Goal: Transaction & Acquisition: Obtain resource

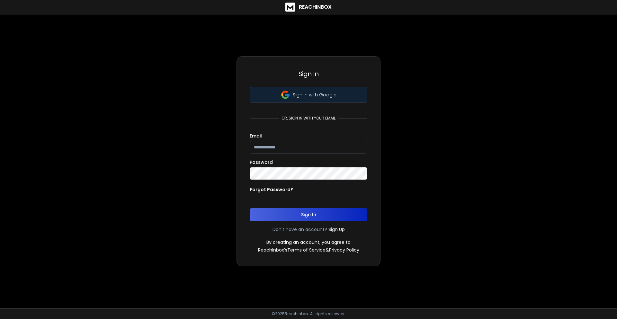
click at [306, 90] on button "Sign in with Google" at bounding box center [309, 95] width 118 height 16
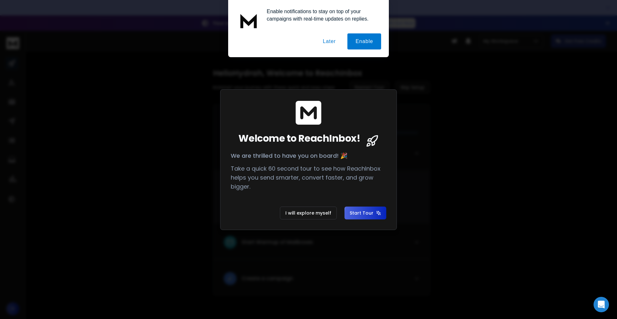
click at [328, 44] on button "Later" at bounding box center [329, 41] width 29 height 16
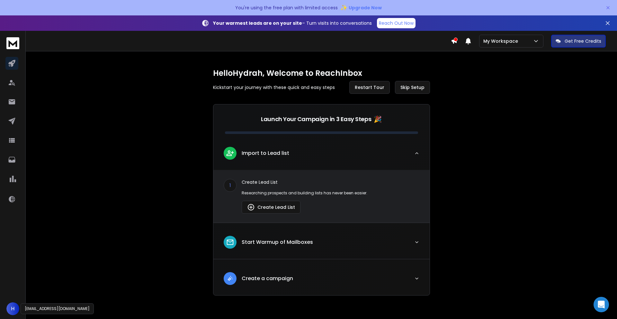
click at [16, 305] on span "H" at bounding box center [12, 308] width 13 height 13
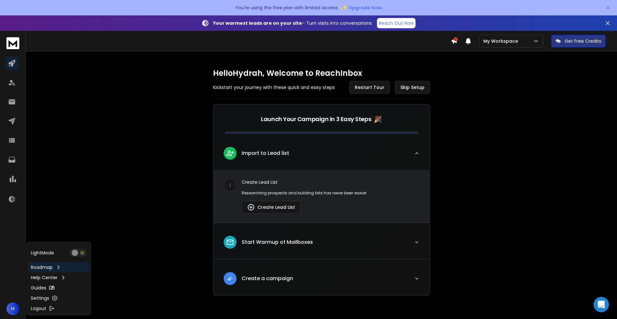
click at [75, 169] on div "Hello Hydrah , Welcome to ReachInbox Kickstart your journey with these quick an…" at bounding box center [321, 182] width 571 height 248
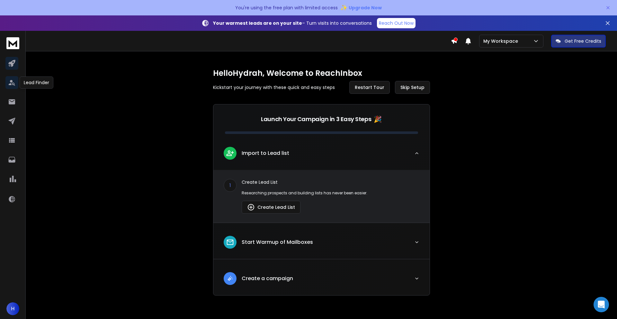
click at [10, 82] on circle at bounding box center [11, 81] width 3 height 3
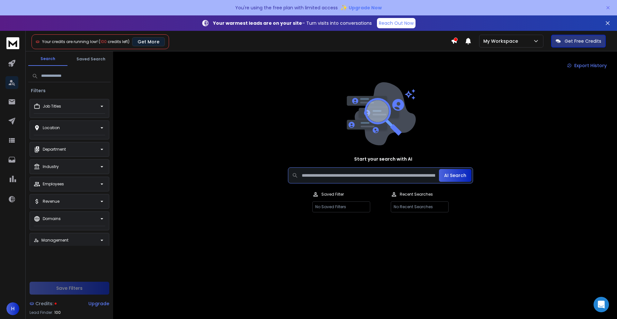
click at [146, 42] on button "Get More" at bounding box center [148, 41] width 33 height 9
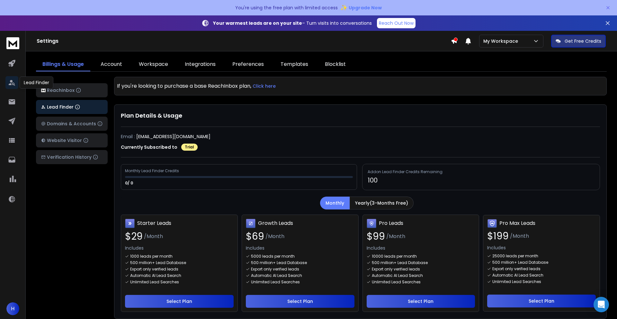
click at [9, 79] on icon at bounding box center [12, 83] width 8 height 8
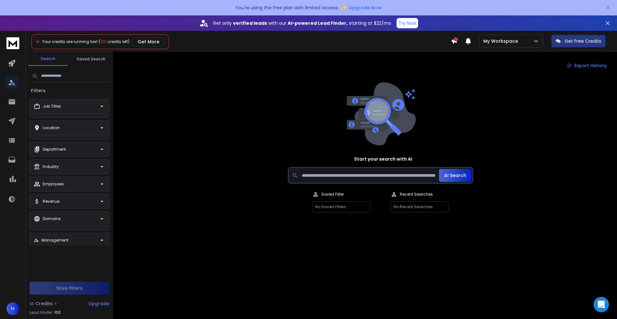
click at [607, 22] on icon at bounding box center [608, 23] width 6 height 6
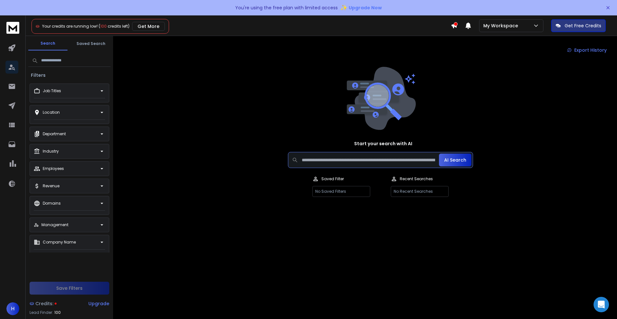
click at [610, 9] on icon "Close notification" at bounding box center [608, 7] width 5 height 5
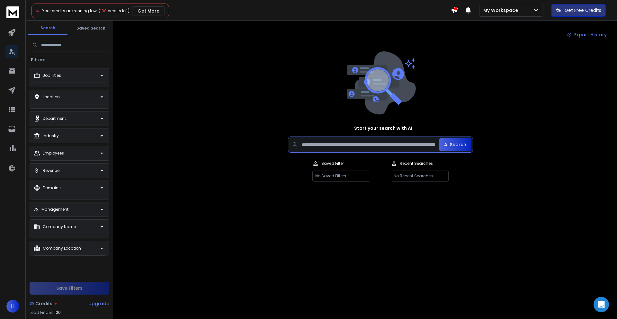
click at [80, 79] on div "Job Titles" at bounding box center [70, 77] width 80 height 19
click at [72, 76] on div "Job Titles" at bounding box center [69, 75] width 71 height 6
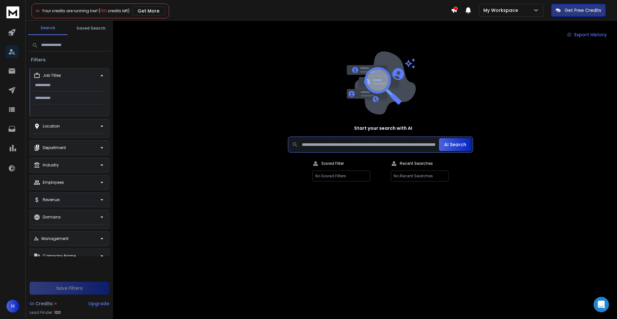
click at [61, 86] on input at bounding box center [69, 85] width 71 height 13
type input "********"
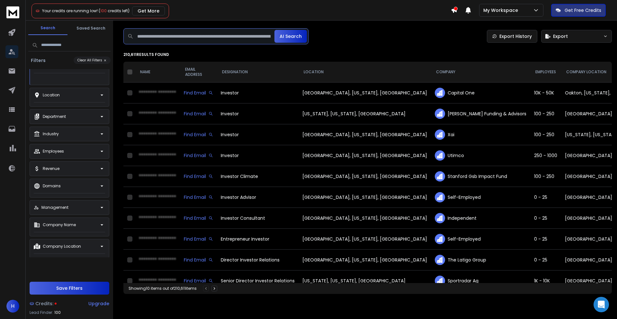
scroll to position [50, 0]
click at [85, 185] on div "Domains" at bounding box center [69, 185] width 71 height 6
click at [69, 244] on p "Company Location" at bounding box center [62, 245] width 38 height 5
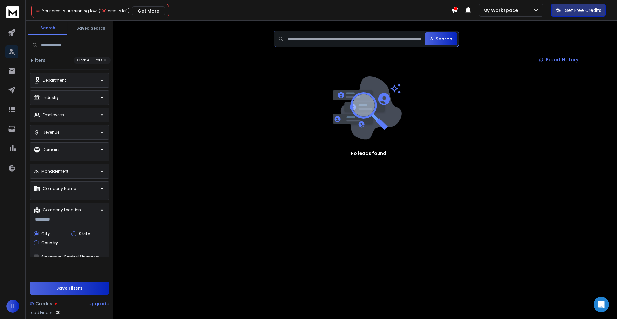
scroll to position [109, 0]
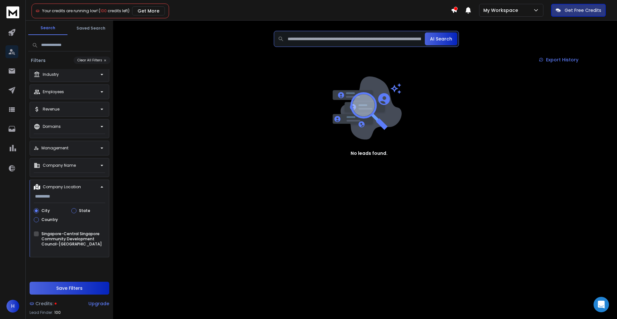
type input "*********"
click at [44, 217] on label "Country" at bounding box center [49, 219] width 16 height 5
click at [39, 217] on button "Country" at bounding box center [36, 219] width 5 height 5
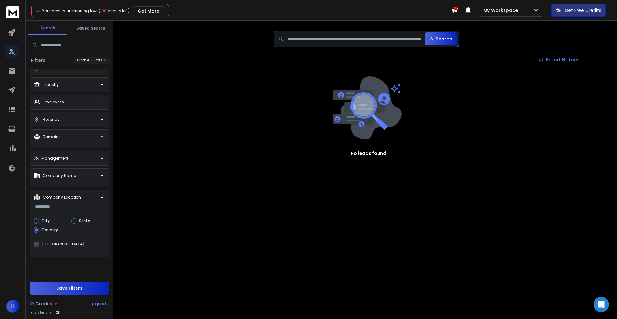
scroll to position [99, 0]
click at [36, 244] on button "[GEOGRAPHIC_DATA]" at bounding box center [36, 244] width 5 height 5
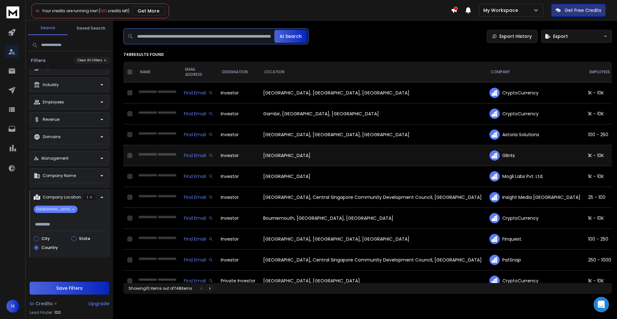
scroll to position [7, 0]
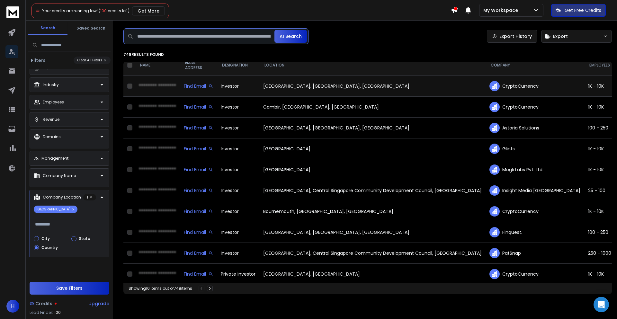
click at [198, 86] on div "Find Email" at bounding box center [198, 86] width 29 height 6
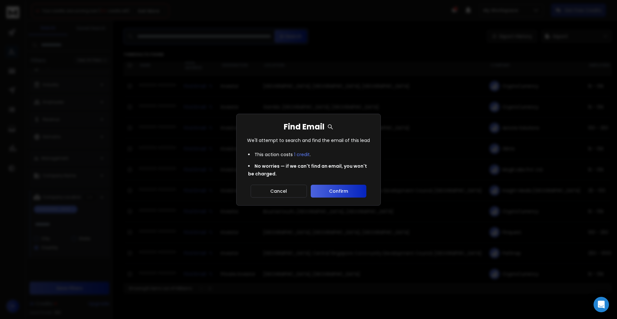
click at [331, 184] on div "Find Email We'll attempt to search and find the email of this lead This action …" at bounding box center [309, 159] width 144 height 91
click at [326, 189] on button "Confirm" at bounding box center [339, 191] width 56 height 13
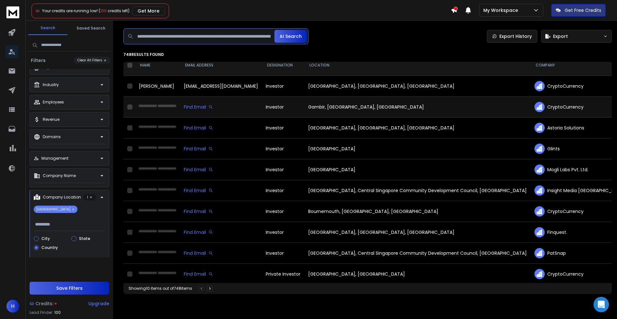
click at [193, 110] on div "Find Email" at bounding box center [221, 107] width 74 height 6
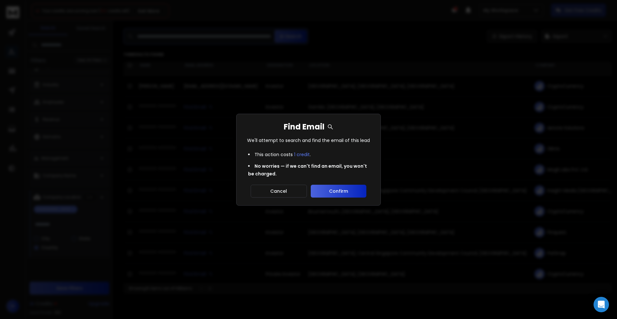
click at [320, 184] on div "Find Email We'll attempt to search and find the email of this lead This action …" at bounding box center [309, 159] width 144 height 91
click at [326, 191] on button "Confirm" at bounding box center [339, 191] width 56 height 13
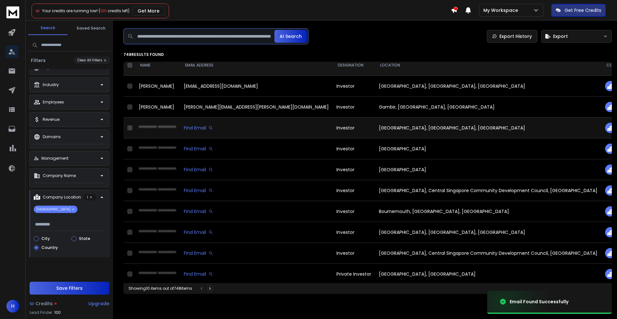
click at [201, 128] on div "Find Email" at bounding box center [256, 128] width 145 height 6
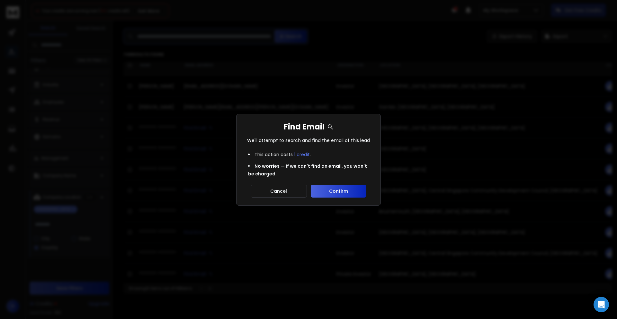
click at [327, 190] on button "Confirm" at bounding box center [339, 191] width 56 height 13
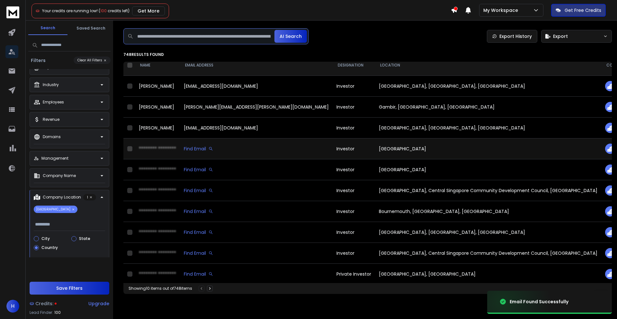
click at [197, 148] on div "Find Email" at bounding box center [256, 149] width 145 height 6
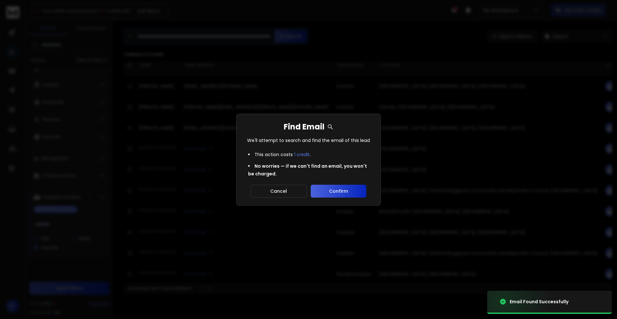
click at [333, 192] on button "Confirm" at bounding box center [339, 191] width 56 height 13
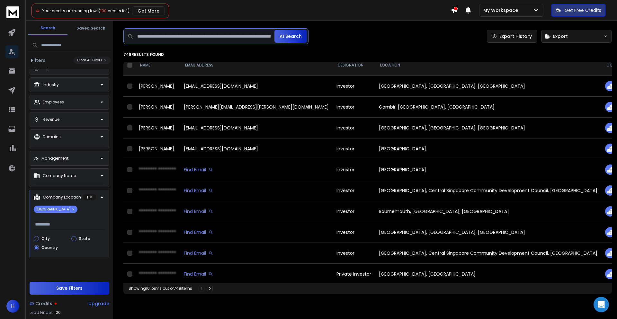
scroll to position [0, 0]
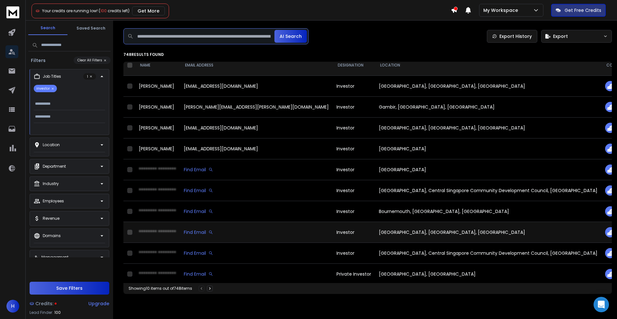
click at [196, 230] on div "Find Email" at bounding box center [256, 232] width 145 height 6
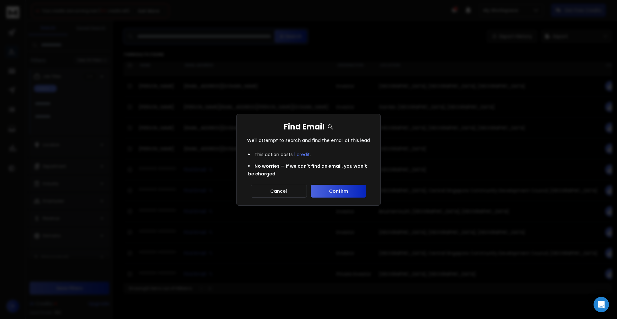
click at [338, 186] on button "Confirm" at bounding box center [339, 191] width 56 height 13
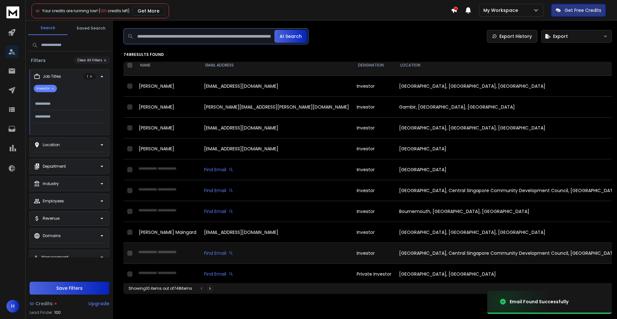
click at [204, 253] on div "Find Email" at bounding box center [276, 253] width 145 height 6
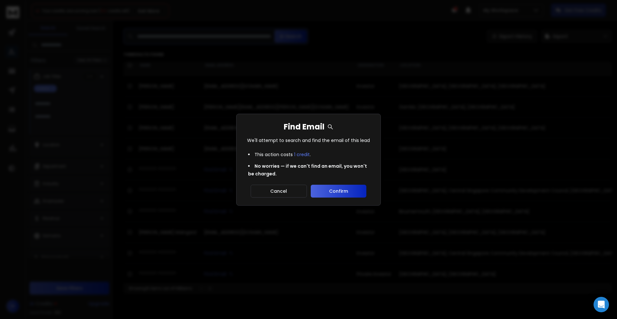
click at [338, 187] on button "Confirm" at bounding box center [339, 191] width 56 height 13
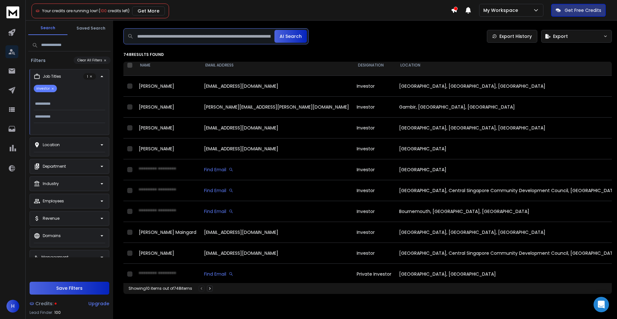
click at [211, 289] on icon at bounding box center [209, 288] width 5 height 5
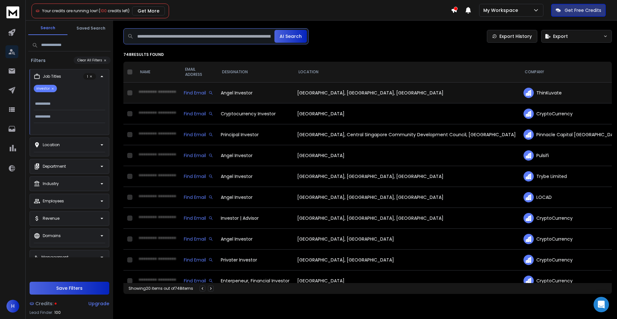
click at [195, 95] on div "Find Email" at bounding box center [198, 93] width 29 height 6
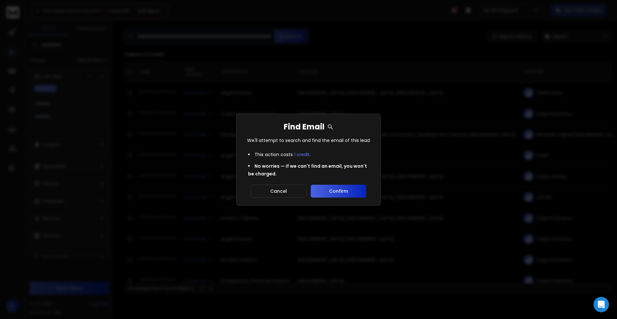
click at [328, 191] on button "Confirm" at bounding box center [339, 191] width 56 height 13
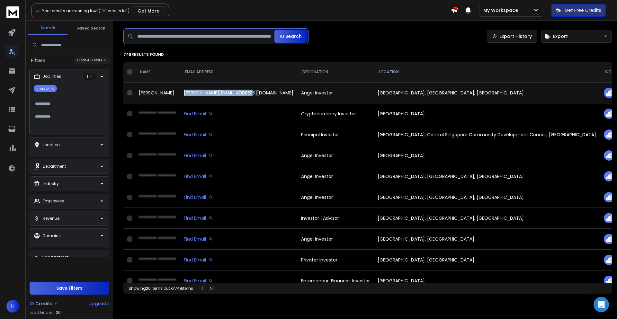
drag, startPoint x: 183, startPoint y: 93, endPoint x: 251, endPoint y: 93, distance: 68.1
click at [251, 93] on td "mayank.jain@thinkuvate.com" at bounding box center [238, 93] width 117 height 21
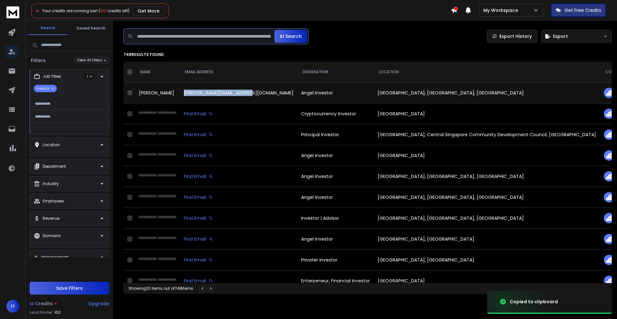
copy div "mayank.jain@thinkuvate.com"
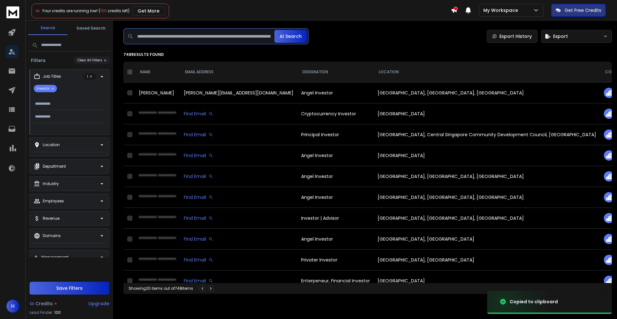
click at [118, 84] on div "Get only verified leads with our AI-powered Lead Finder, starting at $22/mo Try…" at bounding box center [308, 159] width 617 height 319
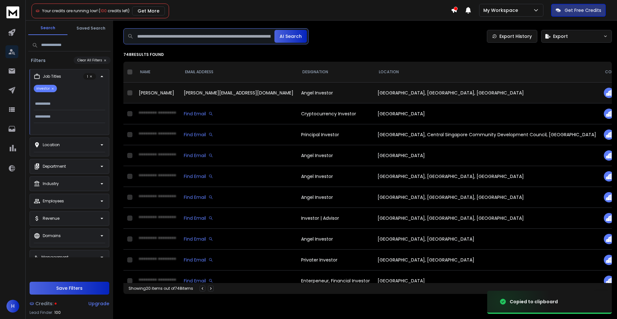
click at [221, 94] on div "mayank.jain@thinkuvate.com" at bounding box center [239, 93] width 110 height 6
click at [443, 93] on td "[GEOGRAPHIC_DATA], [GEOGRAPHIC_DATA], [GEOGRAPHIC_DATA]" at bounding box center [487, 93] width 226 height 21
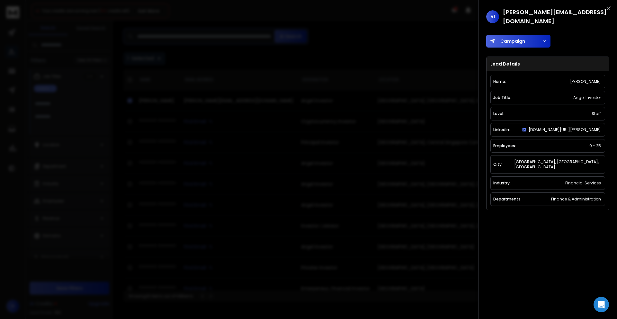
click at [526, 35] on button "Campaign" at bounding box center [518, 41] width 64 height 13
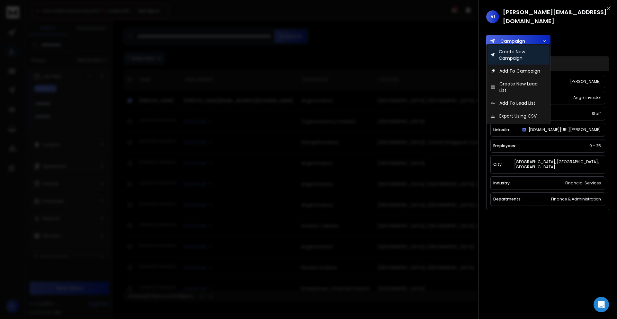
click at [569, 38] on div "Campaign" at bounding box center [547, 41] width 123 height 13
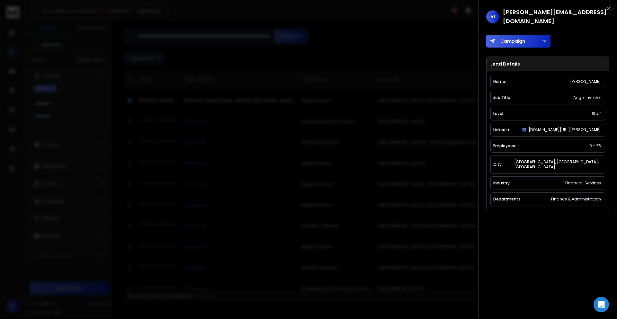
click at [545, 127] on span "linkedin.com/in/mayank-jain-131b215" at bounding box center [565, 129] width 72 height 5
click at [536, 127] on span "linkedin.com/in/mayank-jain-131b215" at bounding box center [565, 129] width 72 height 5
click at [525, 128] on icon at bounding box center [525, 130] width 4 height 4
click at [284, 156] on div at bounding box center [308, 159] width 617 height 319
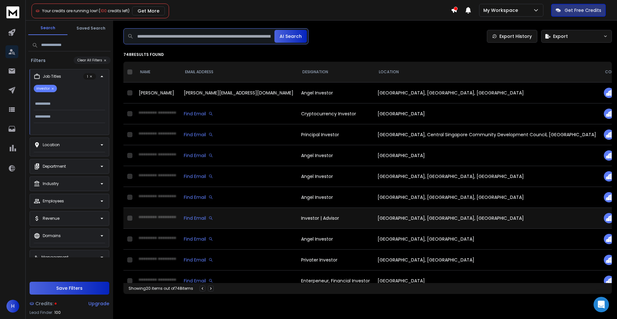
scroll to position [7, 0]
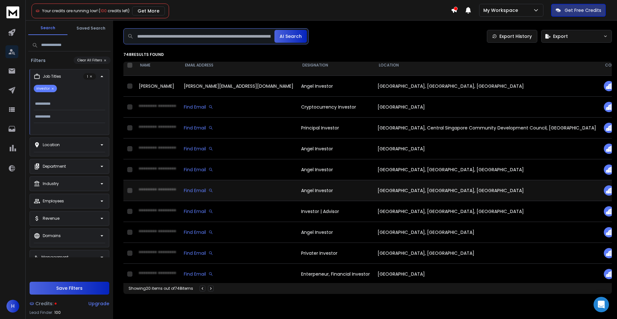
click at [190, 193] on div "Find Email" at bounding box center [239, 190] width 110 height 6
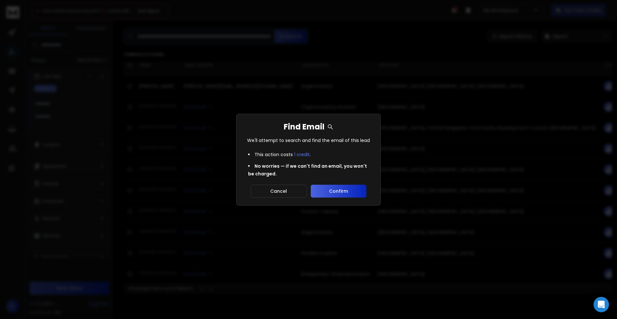
click at [344, 193] on button "Confirm" at bounding box center [339, 191] width 56 height 13
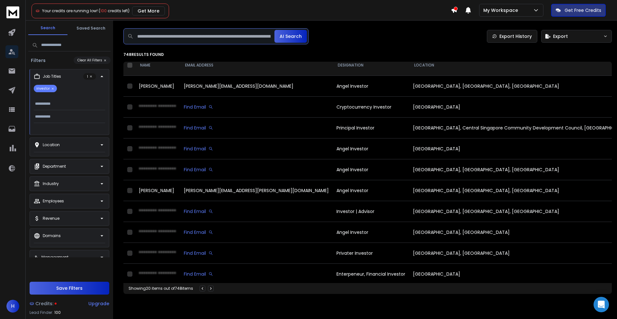
click at [386, 38] on div "AI Search Export History Export" at bounding box center [367, 36] width 489 height 16
click at [393, 38] on div "AI Search Export History Export" at bounding box center [367, 36] width 489 height 16
click at [213, 289] on icon at bounding box center [210, 288] width 5 height 5
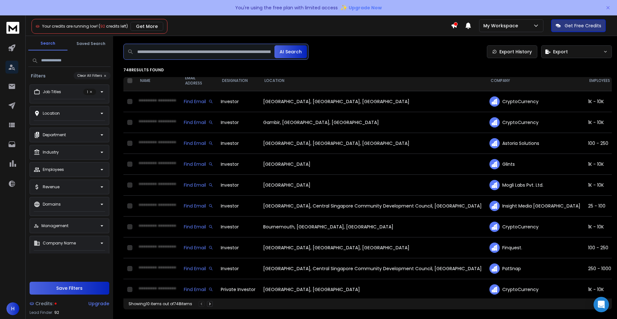
scroll to position [23, 0]
click at [66, 218] on p "Company Name" at bounding box center [59, 220] width 33 height 5
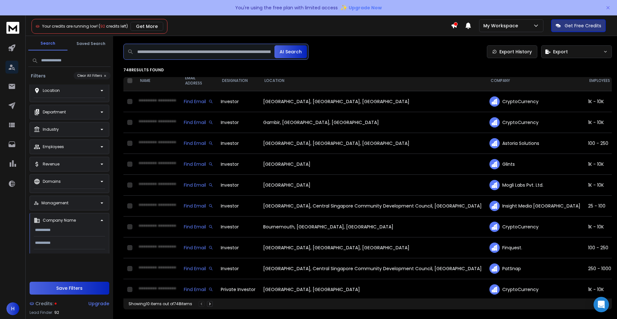
scroll to position [52, 0]
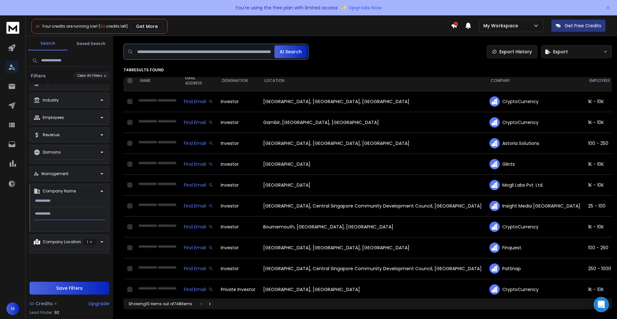
click at [48, 211] on input at bounding box center [69, 213] width 71 height 13
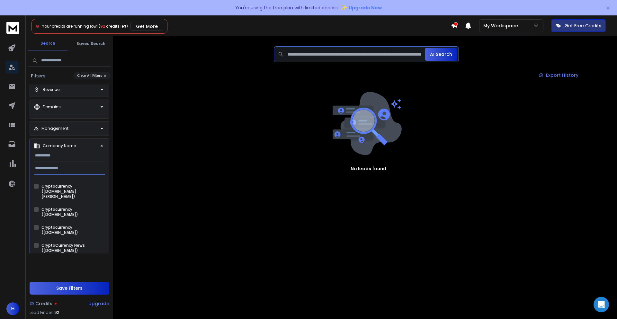
scroll to position [118, 0]
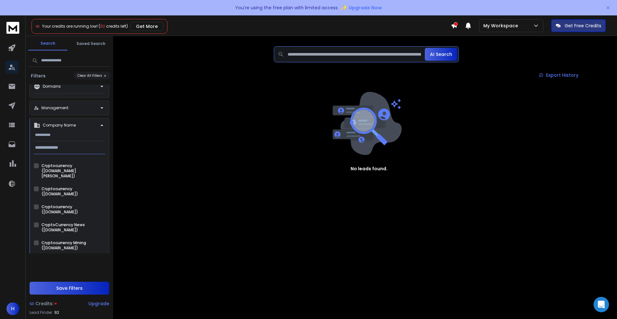
type input "**********"
click at [57, 186] on label "Cryptocurrency ([DOMAIN_NAME])" at bounding box center [73, 191] width 64 height 10
click at [39, 186] on \(cryptocurrency\ "Cryptocurrency ([DOMAIN_NAME])" at bounding box center [36, 188] width 5 height 5
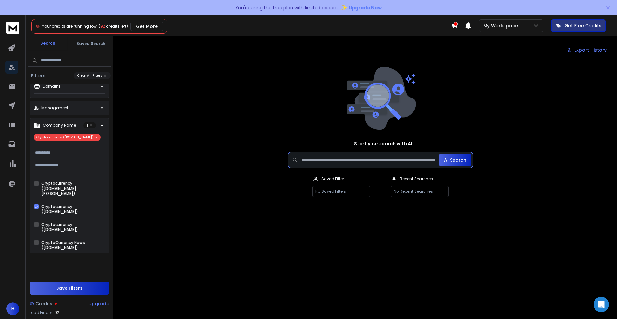
click at [68, 288] on button "Save Filters" at bounding box center [70, 288] width 80 height 13
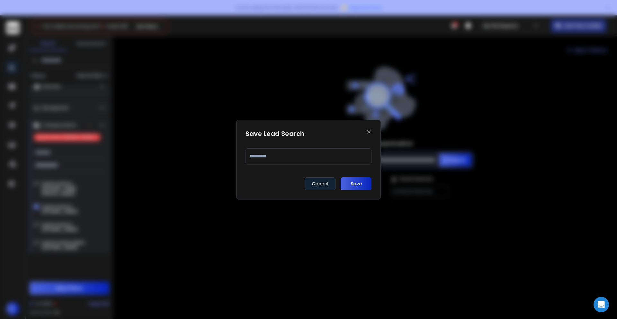
click at [323, 187] on button "Cancel" at bounding box center [320, 183] width 31 height 13
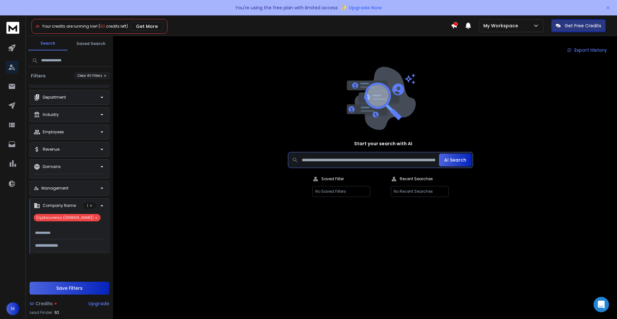
scroll to position [0, 0]
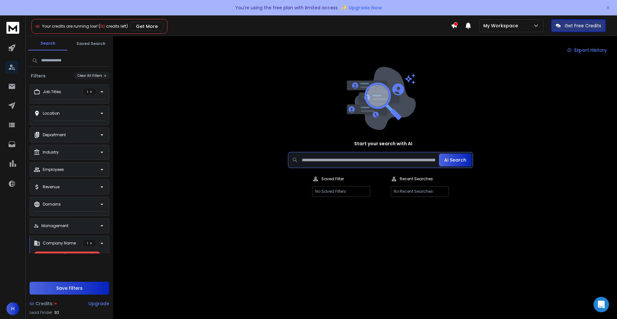
click at [55, 109] on div "Location" at bounding box center [70, 115] width 80 height 19
click at [90, 108] on div "Location" at bounding box center [70, 115] width 80 height 19
click at [99, 111] on icon at bounding box center [102, 113] width 6 height 6
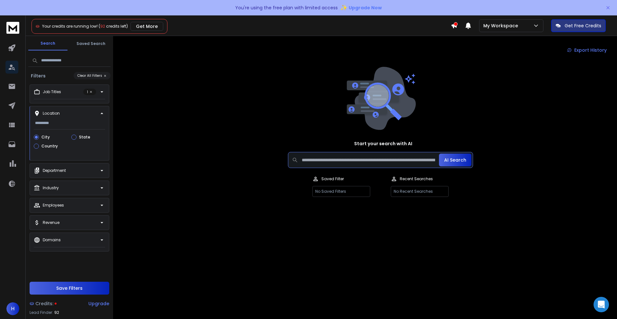
click at [89, 113] on div "Location" at bounding box center [69, 113] width 71 height 6
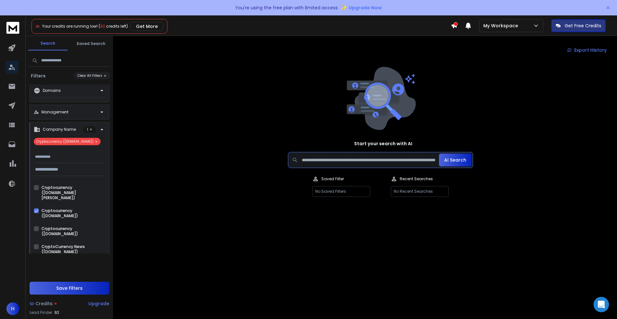
click at [102, 127] on icon at bounding box center [102, 129] width 6 height 6
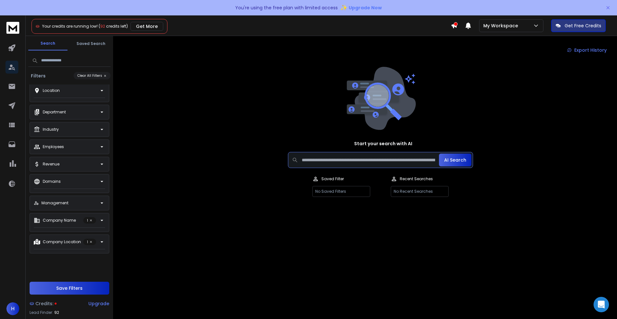
click at [99, 223] on icon at bounding box center [102, 220] width 6 height 6
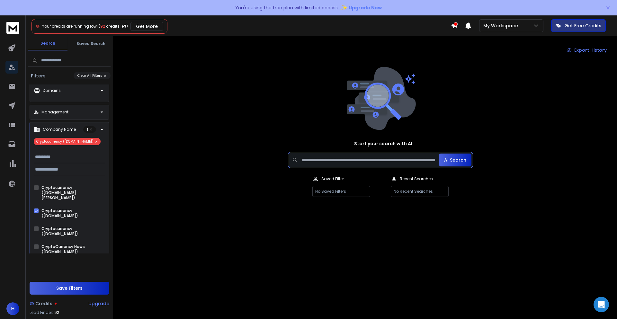
click at [89, 128] on icon at bounding box center [90, 129] width 3 height 3
click at [98, 141] on input at bounding box center [69, 139] width 71 height 13
click at [101, 133] on input at bounding box center [69, 139] width 71 height 13
click at [99, 129] on icon at bounding box center [102, 129] width 6 height 6
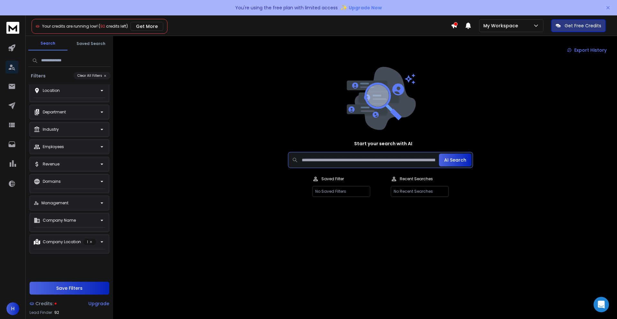
scroll to position [23, 0]
click at [70, 288] on button "Save Filters" at bounding box center [70, 288] width 80 height 13
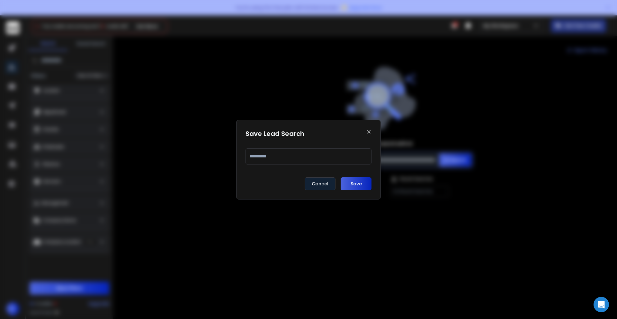
click at [316, 188] on button "Cancel" at bounding box center [320, 183] width 31 height 13
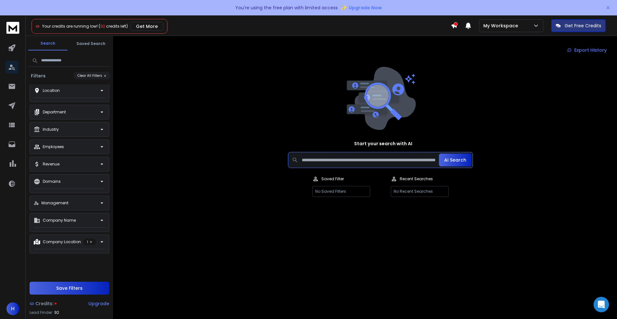
scroll to position [0, 0]
click at [83, 64] on input at bounding box center [69, 60] width 82 height 13
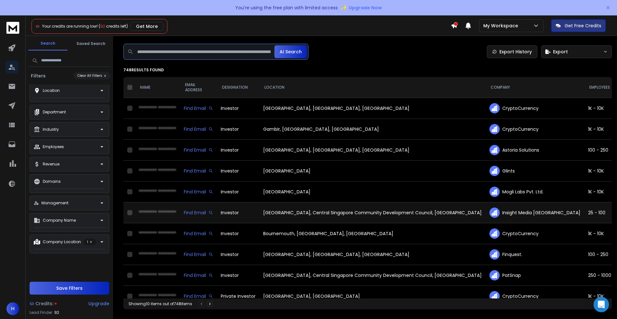
scroll to position [7, 0]
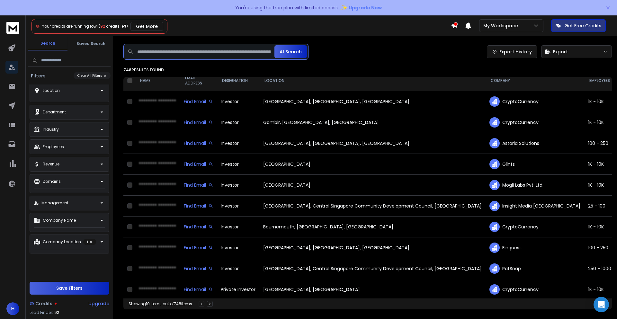
click at [211, 303] on icon at bounding box center [209, 304] width 5 height 5
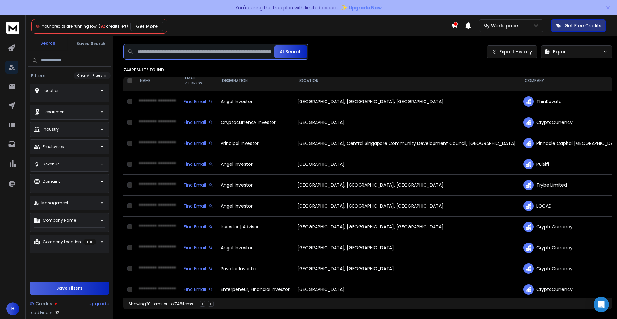
click at [212, 303] on icon at bounding box center [211, 304] width 2 height 3
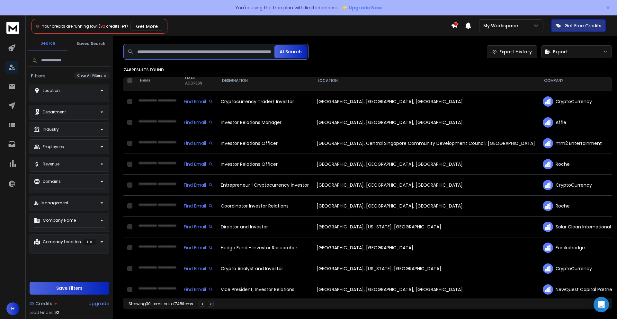
click at [212, 303] on icon at bounding box center [211, 304] width 2 height 3
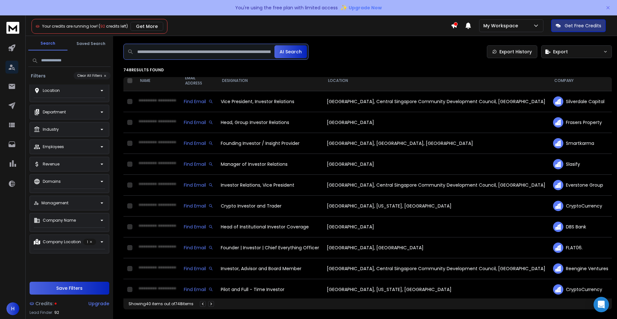
click at [210, 305] on icon at bounding box center [211, 304] width 5 height 5
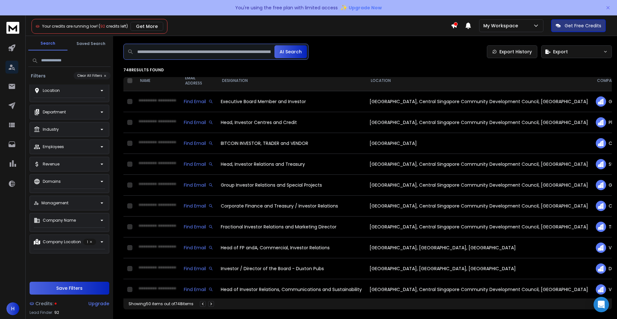
click at [210, 304] on icon at bounding box center [211, 304] width 5 height 5
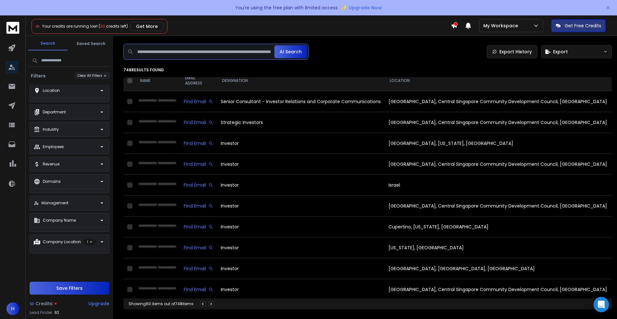
click at [212, 304] on icon at bounding box center [211, 304] width 5 height 5
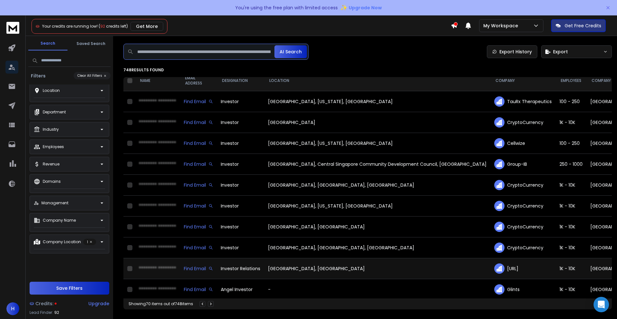
click at [203, 266] on div "Find Email" at bounding box center [198, 269] width 29 height 6
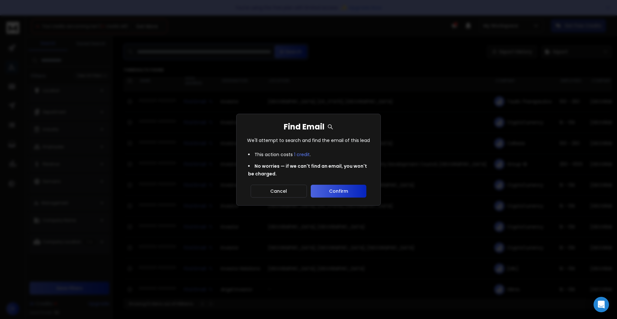
click at [338, 185] on button "Confirm" at bounding box center [339, 191] width 56 height 13
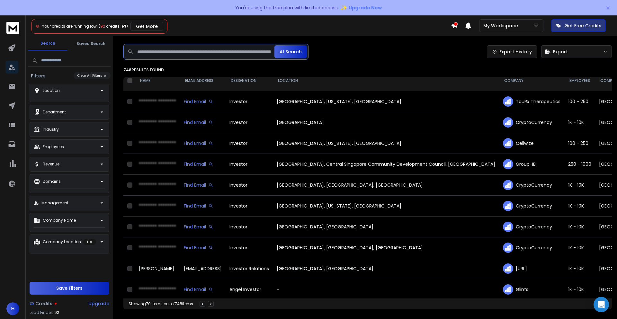
click at [276, 18] on div "Your credits are running low! ( 92 credits left) Get More" at bounding box center [244, 26] width 414 height 16
click at [371, 53] on div "AI Search Export History Export" at bounding box center [367, 52] width 489 height 16
click at [455, 26] on icon at bounding box center [454, 26] width 6 height 6
click at [347, 35] on div "Your credits are running low! ( 92 credits left) Get More My Workspace Get Free…" at bounding box center [308, 25] width 617 height 21
